Goal: Information Seeking & Learning: Check status

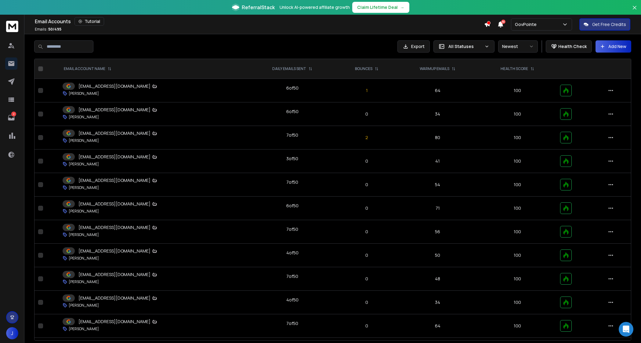
click at [23, 80] on div "2 J" at bounding box center [12, 180] width 24 height 331
click at [15, 77] on link at bounding box center [11, 81] width 12 height 12
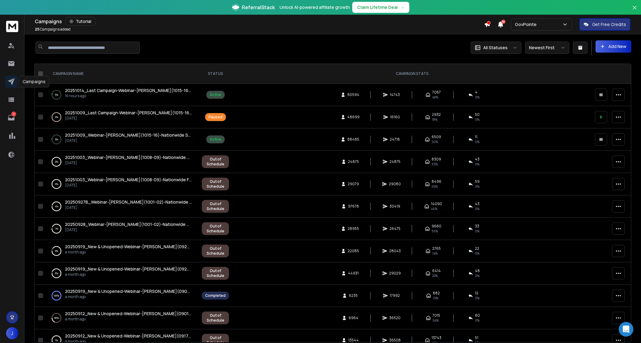
click at [139, 141] on p "6 days ago" at bounding box center [128, 140] width 127 height 5
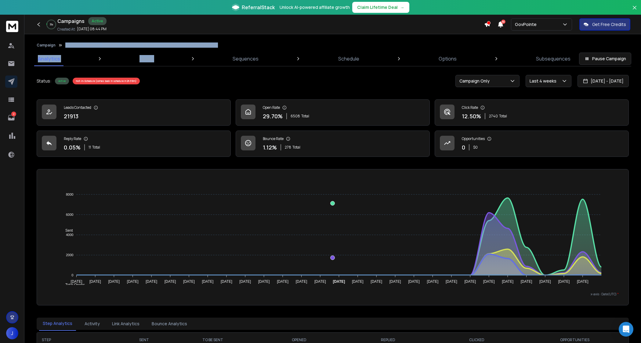
drag, startPoint x: 64, startPoint y: 46, endPoint x: 215, endPoint y: 51, distance: 151.9
click at [215, 51] on div "Campaign 20251009_Webinar-Mike(1015-16)-Nationwide Security Service Contracts A…" at bounding box center [332, 53] width 597 height 26
copy div "20251009_Webinar-Mike(1015-16)-Nationwide Security Service Contracts Analytics …"
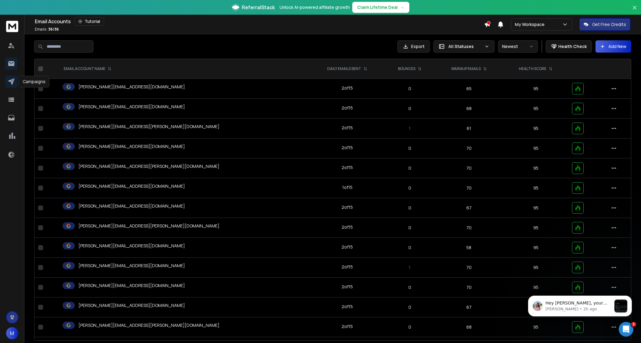
click at [11, 82] on icon at bounding box center [11, 82] width 6 height 6
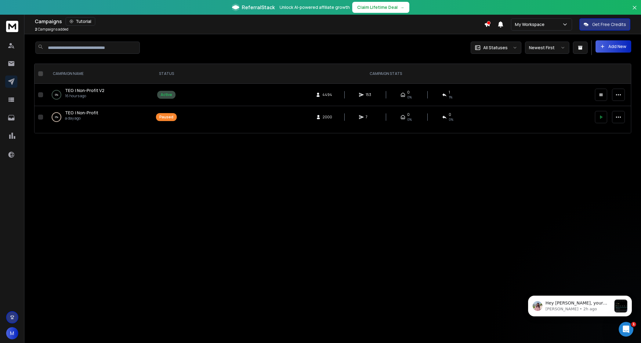
click at [79, 93] on span "TEG | Non-Profit V2" at bounding box center [84, 90] width 39 height 6
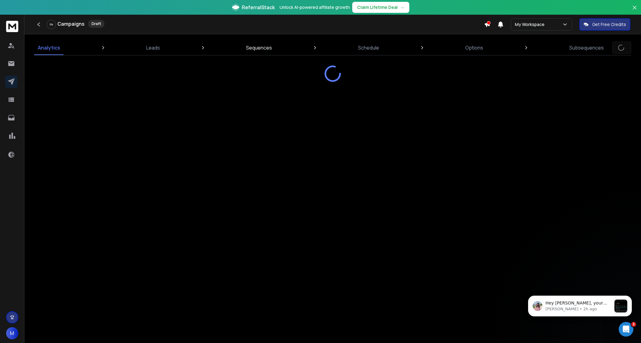
click at [262, 50] on p "Sequences" at bounding box center [259, 47] width 26 height 7
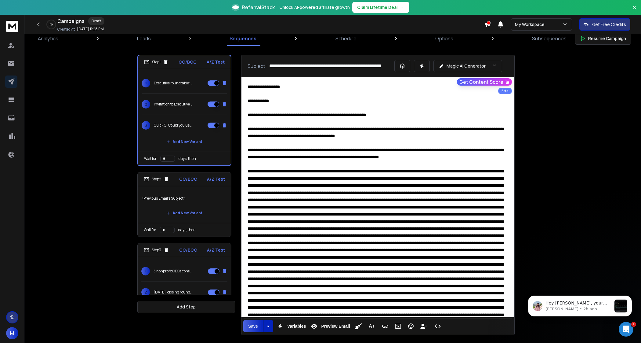
scroll to position [30, 0]
